Goal: Ask a question

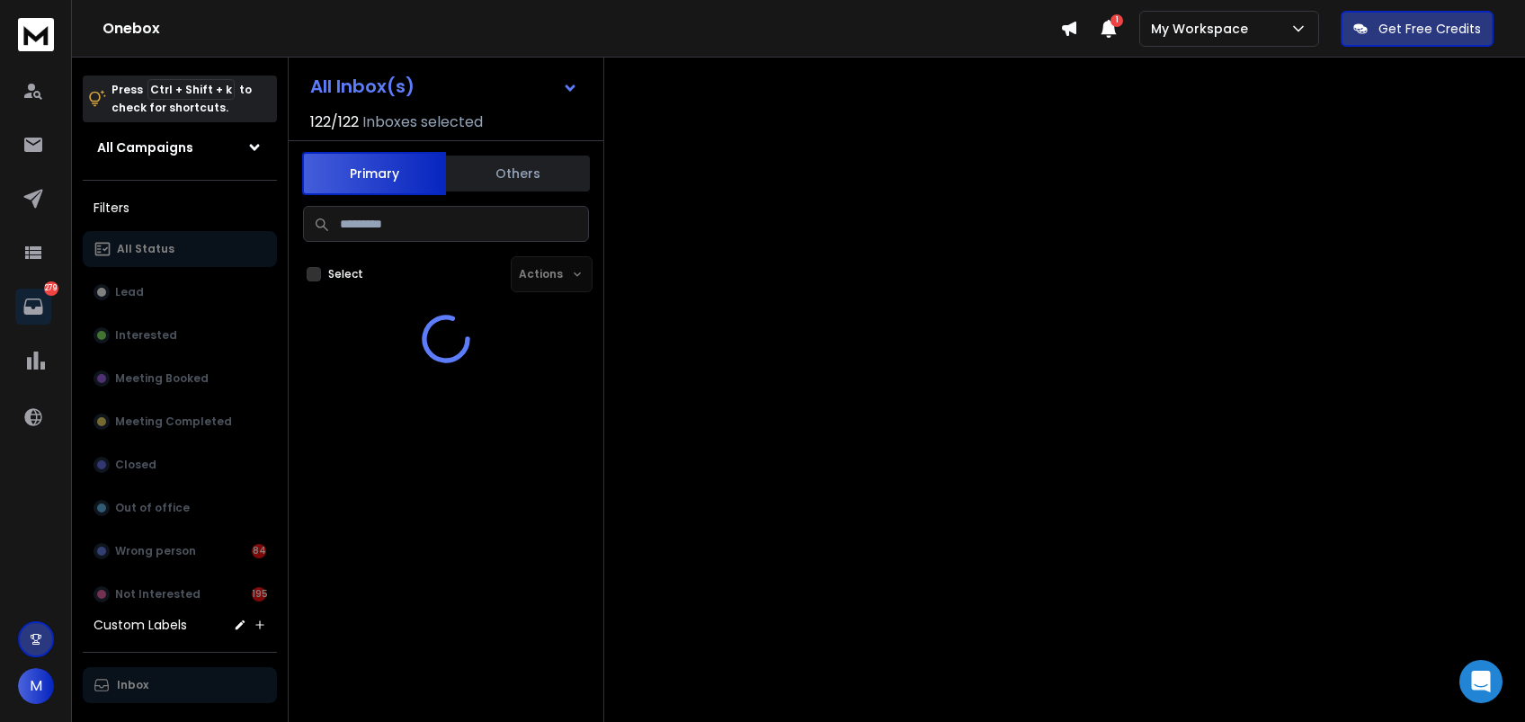
click at [387, 174] on button "Primary" at bounding box center [374, 173] width 144 height 43
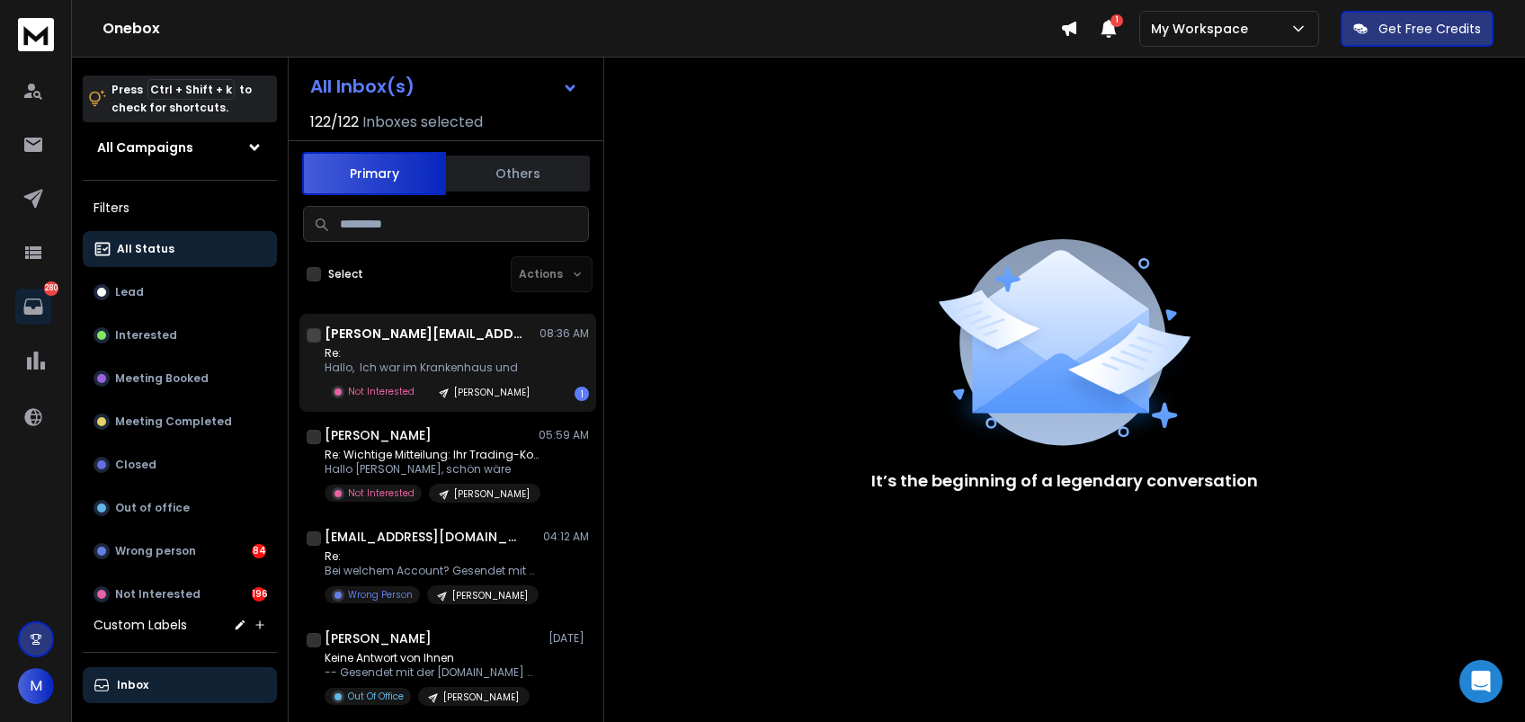
click at [512, 355] on div "Re: Hallo, Ich war im Krankenhaus und Not Interested [PERSON_NAME] 1" at bounding box center [457, 373] width 264 height 55
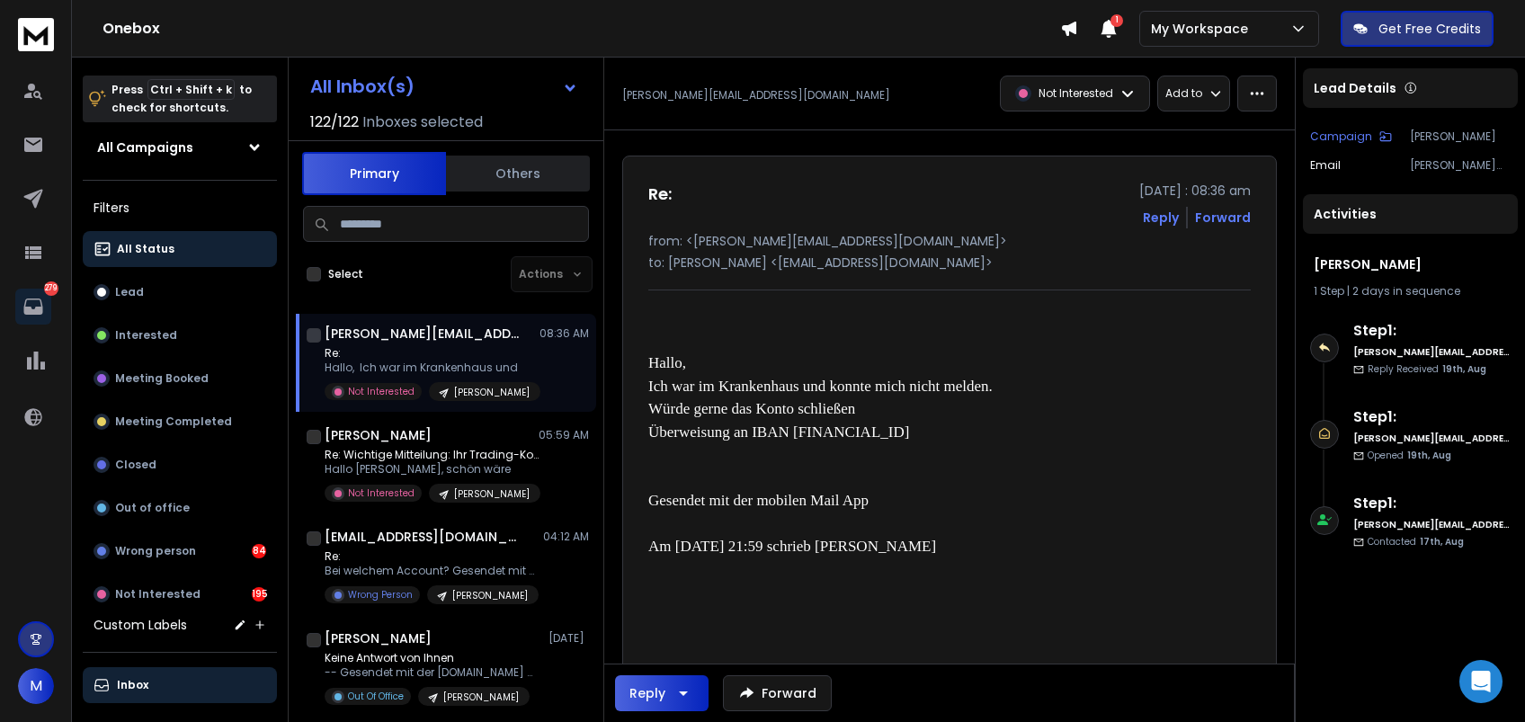
scroll to position [35, 0]
click at [811, 422] on div "Würde gerne das Konto schließen" at bounding box center [910, 409] width 525 height 23
click at [810, 422] on div "Würde gerne das Konto schließen" at bounding box center [910, 409] width 525 height 23
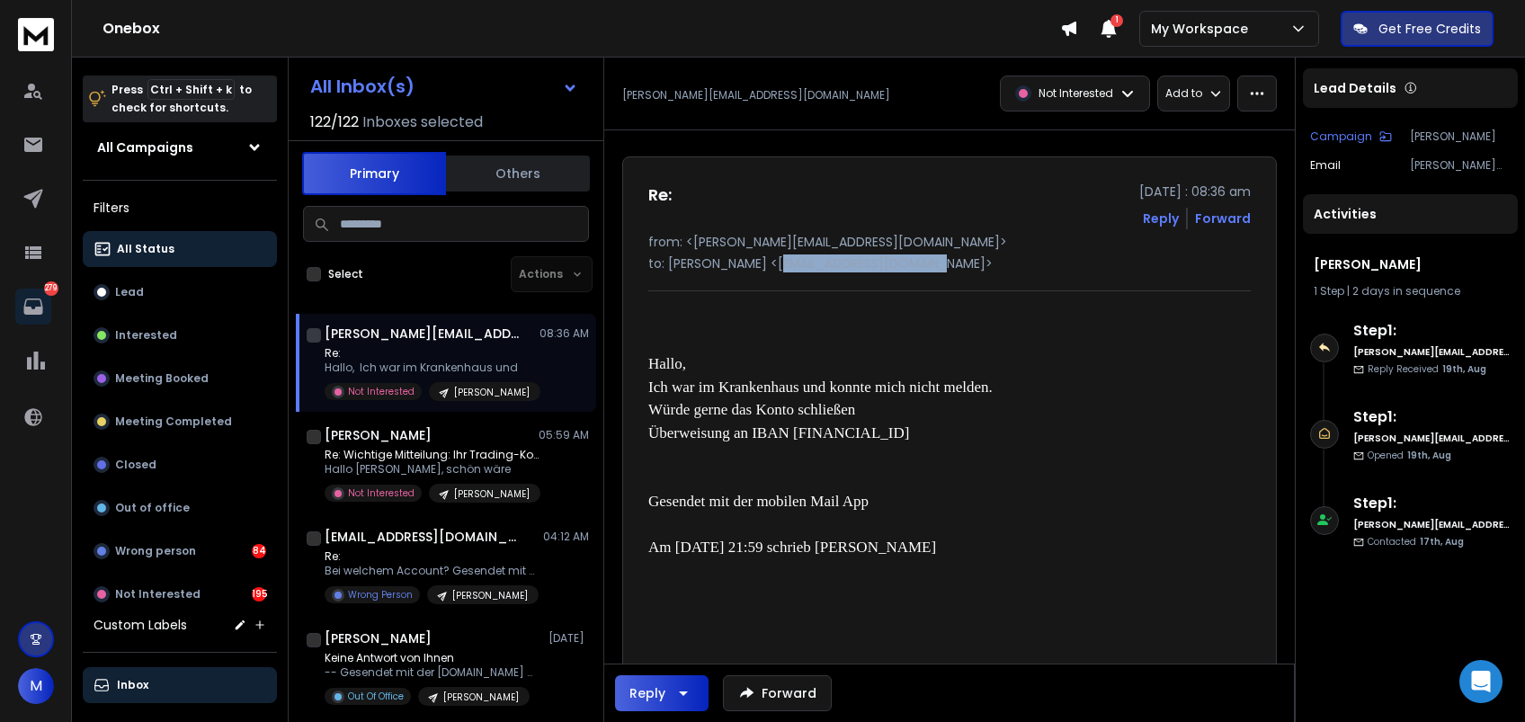
drag, startPoint x: 775, startPoint y: 265, endPoint x: 936, endPoint y: 253, distance: 161.5
click at [936, 255] on p "to: [PERSON_NAME] <[PERSON_NAME][EMAIL_ADDRESS][DOMAIN_NAME]>" at bounding box center [949, 264] width 603 height 18
click at [516, 183] on button "Others" at bounding box center [518, 174] width 144 height 40
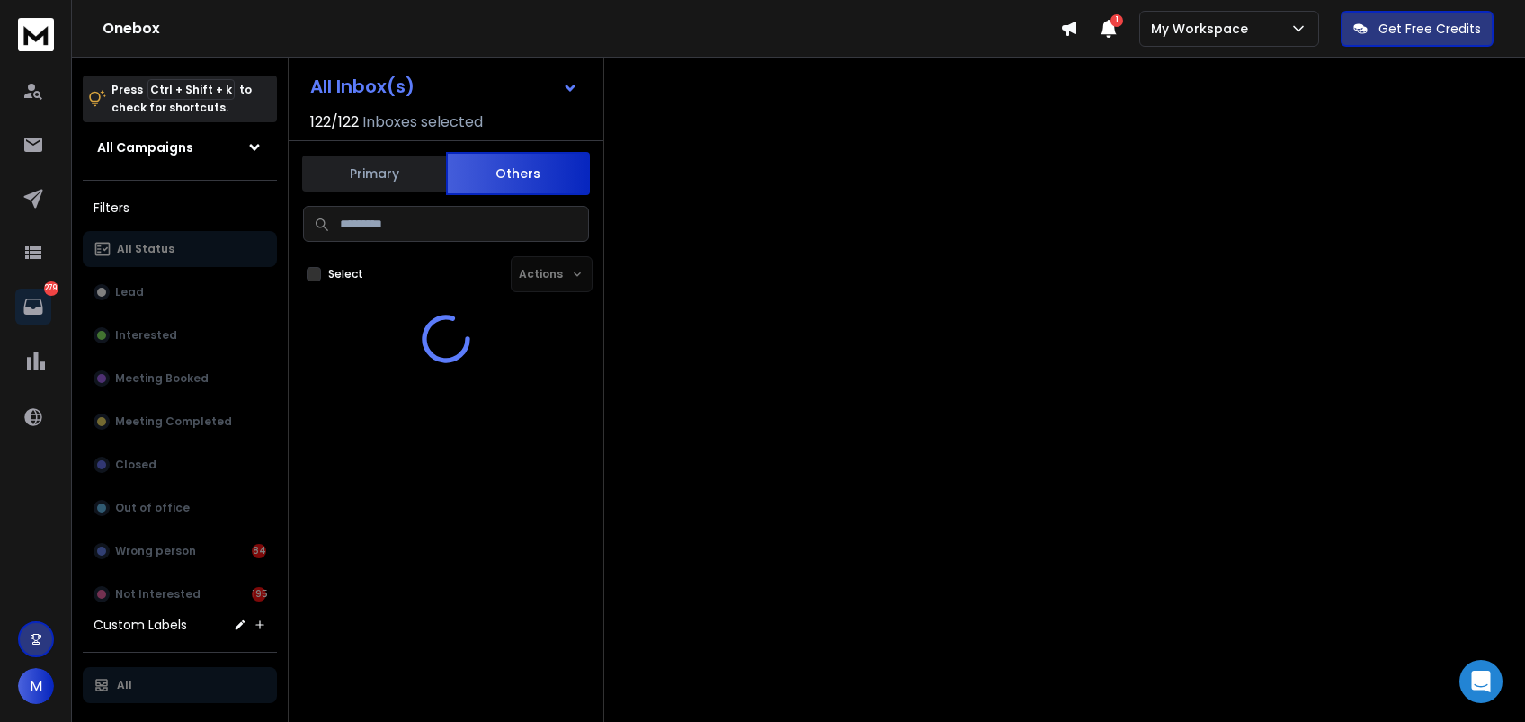
scroll to position [0, 0]
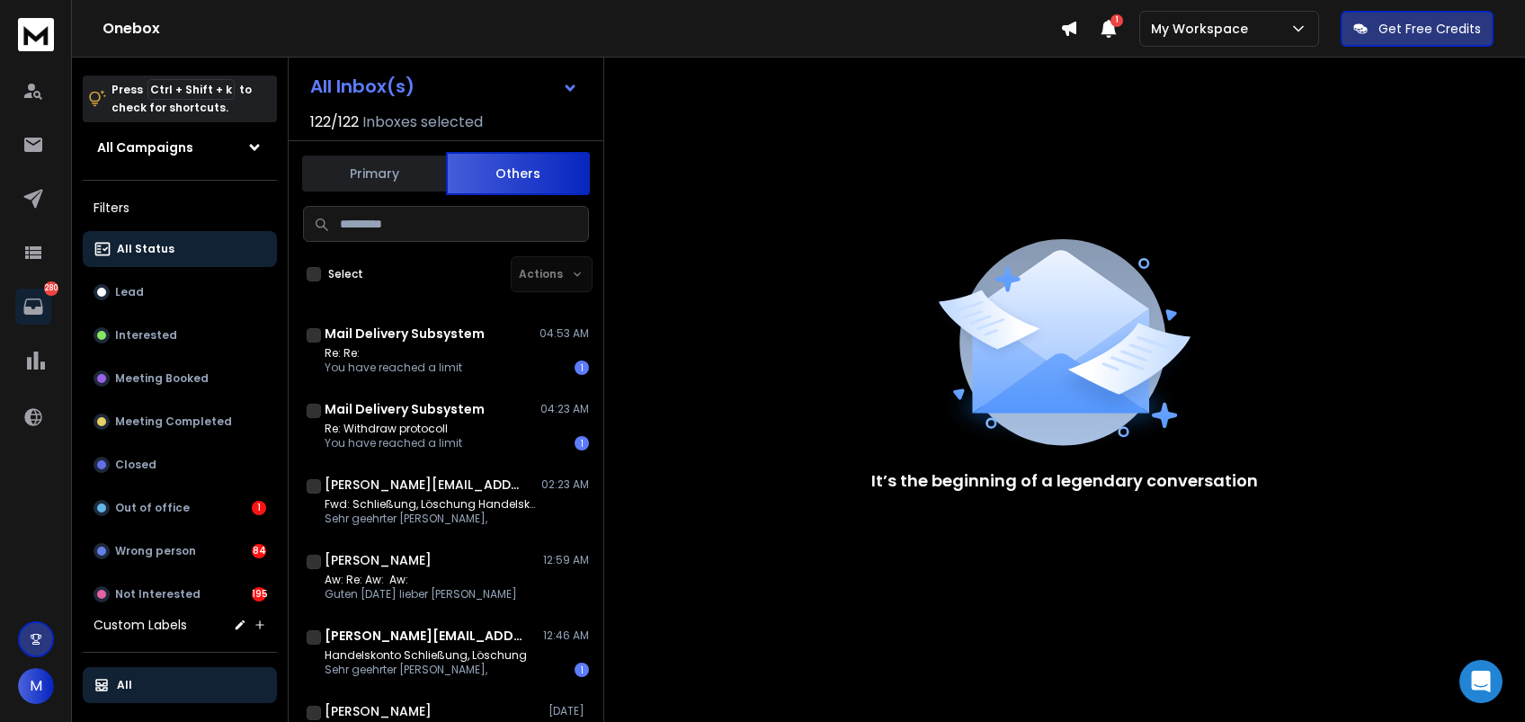
click at [374, 178] on button "Primary" at bounding box center [374, 174] width 144 height 40
